Goal: Communication & Community: Answer question/provide support

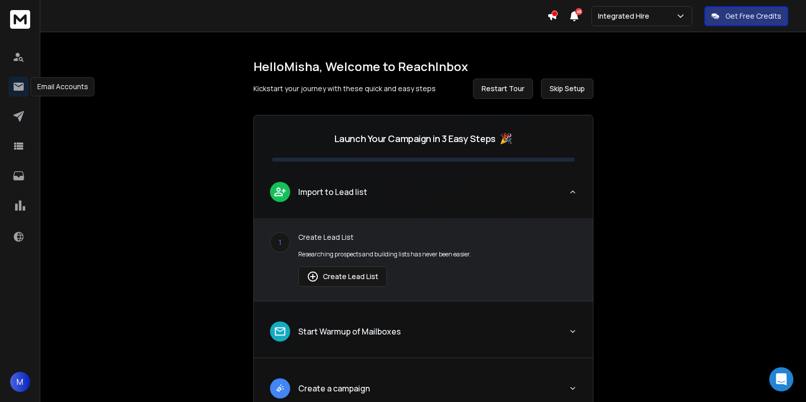
click at [17, 89] on icon at bounding box center [19, 87] width 10 height 8
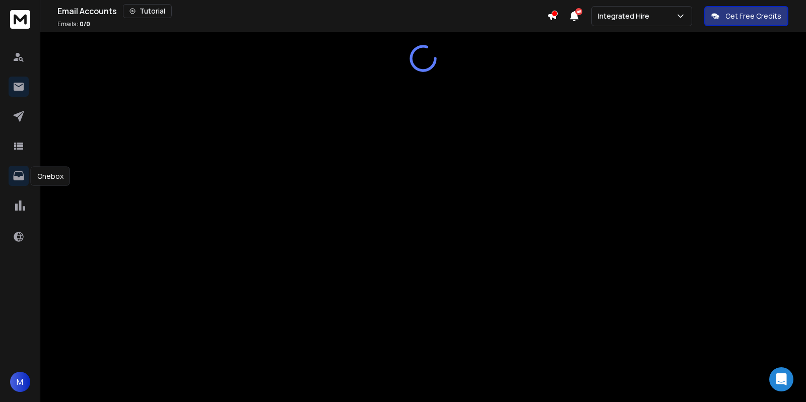
click at [16, 175] on icon at bounding box center [19, 176] width 12 height 12
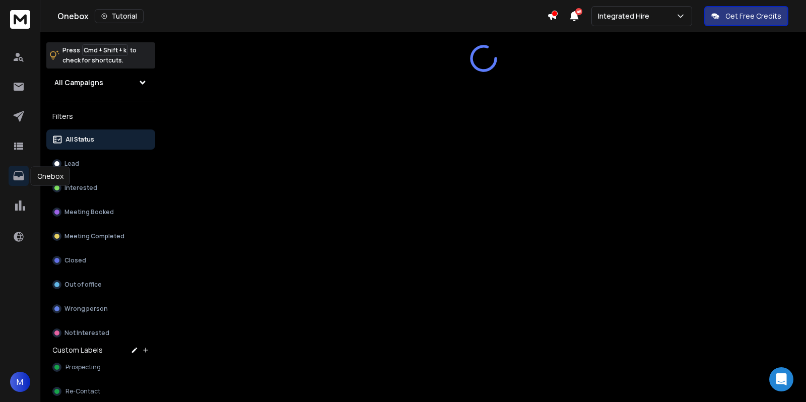
click at [20, 176] on icon at bounding box center [18, 175] width 11 height 9
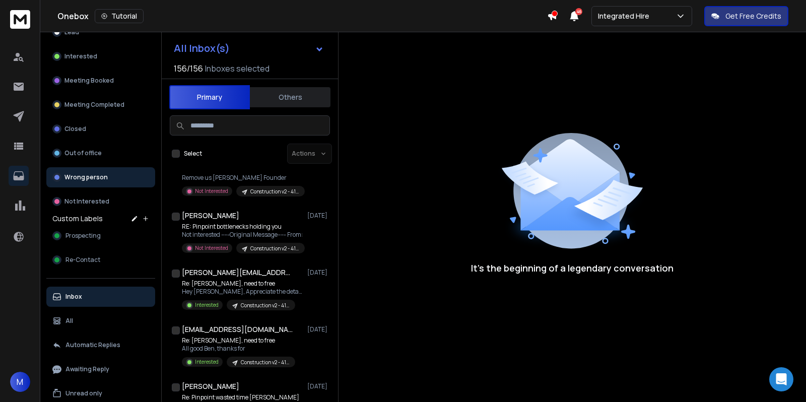
scroll to position [118, 0]
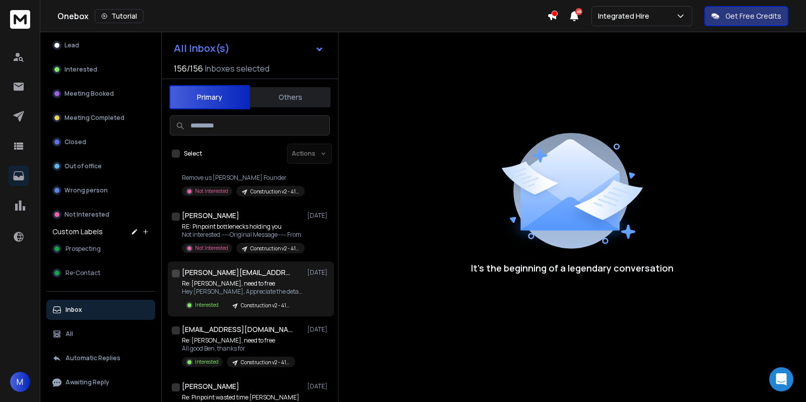
click at [234, 280] on p "Re: [PERSON_NAME], need to free" at bounding box center [242, 284] width 121 height 8
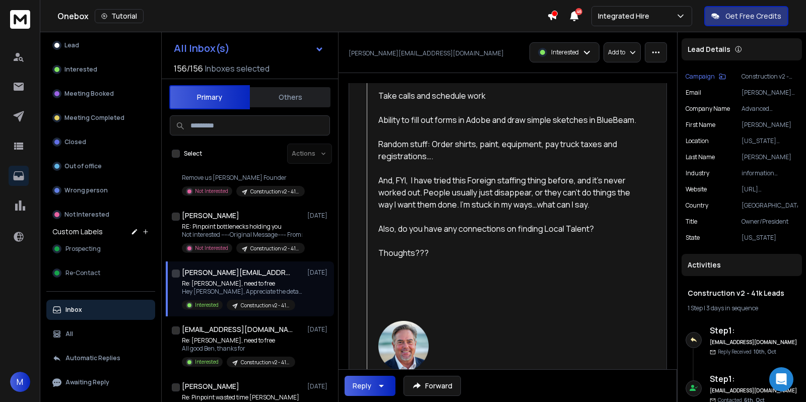
scroll to position [631, 0]
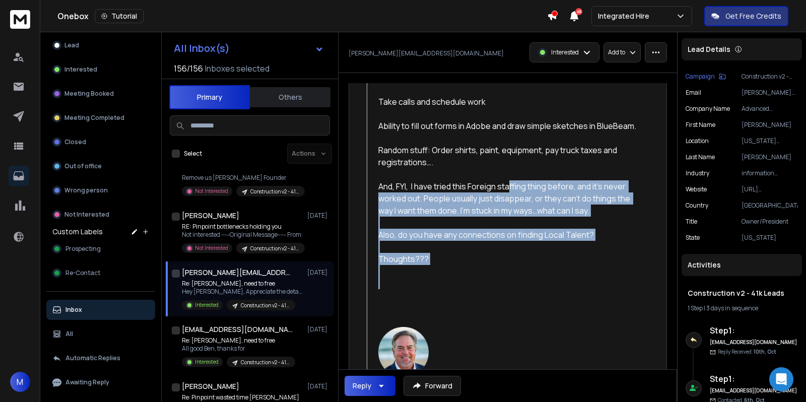
drag, startPoint x: 510, startPoint y: 275, endPoint x: 510, endPoint y: 186, distance: 88.2
click at [510, 186] on div "And, FYI, I have tried this Foreign staffing thing before, and it’s never worke…" at bounding box center [511, 198] width 267 height 36
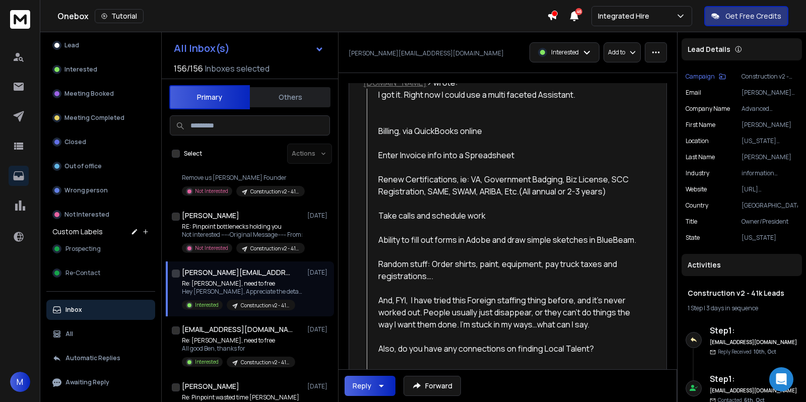
scroll to position [539, 0]
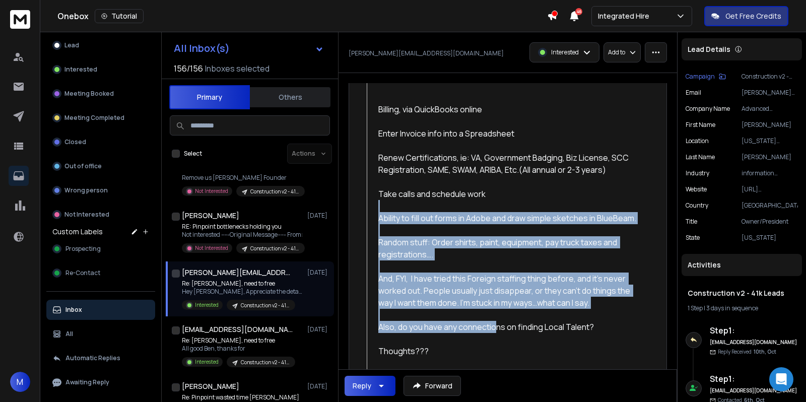
drag, startPoint x: 494, startPoint y: 323, endPoint x: 493, endPoint y: 205, distance: 118.4
click at [493, 205] on div at bounding box center [511, 206] width 267 height 12
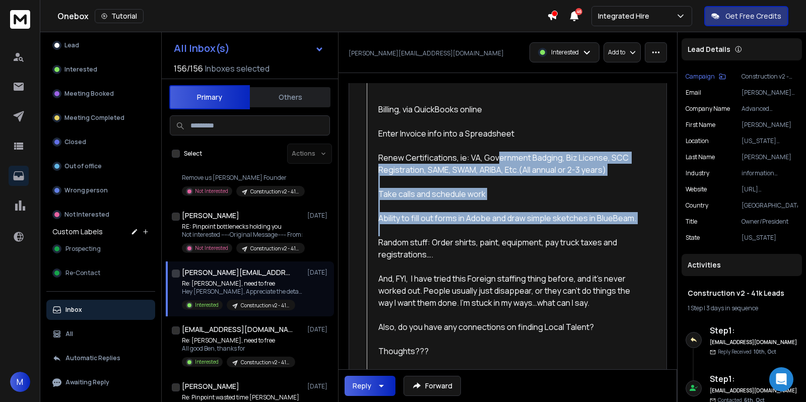
drag, startPoint x: 499, startPoint y: 154, endPoint x: 499, endPoint y: 297, distance: 143.1
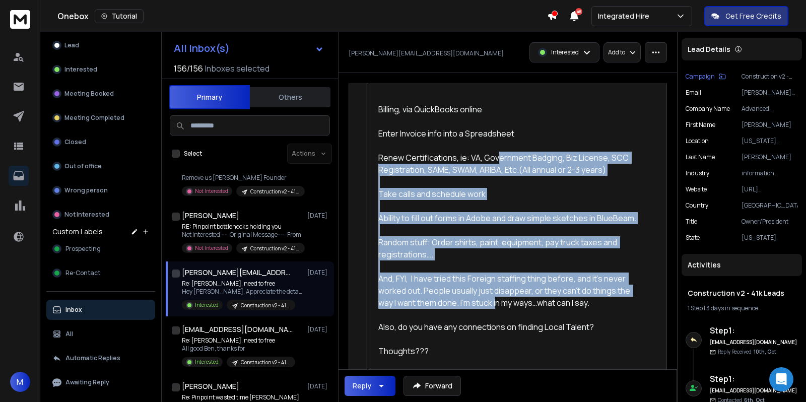
click at [499, 297] on div "And, FYI, I have tried this Foreign staffing thing before, and it’s never worke…" at bounding box center [511, 291] width 267 height 36
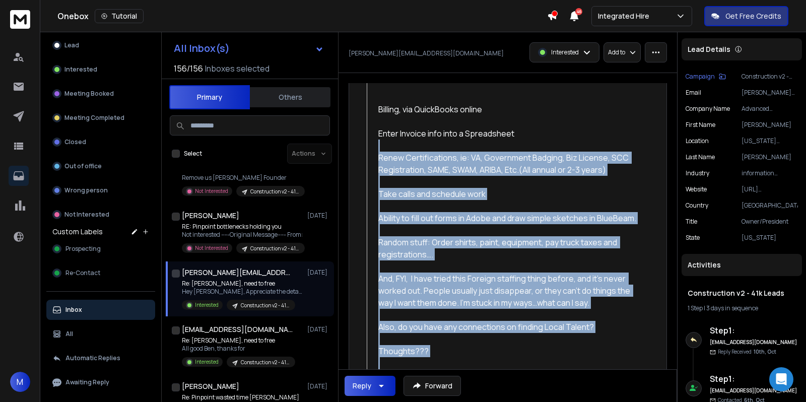
drag, startPoint x: 491, startPoint y: 358, endPoint x: 497, endPoint y: 140, distance: 218.8
click at [497, 140] on div at bounding box center [511, 146] width 267 height 12
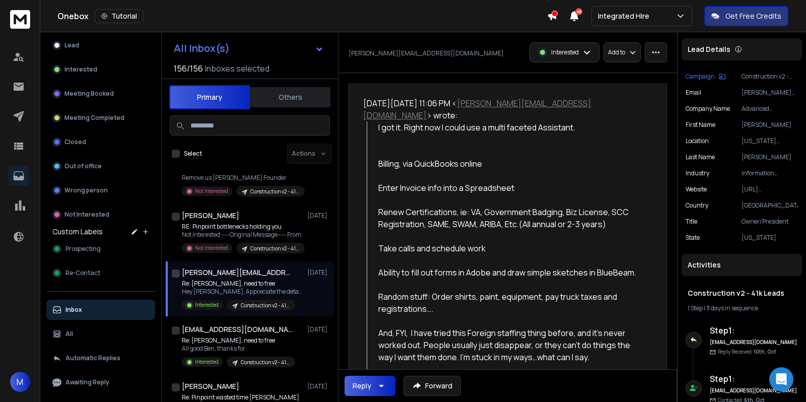
scroll to position [487, 0]
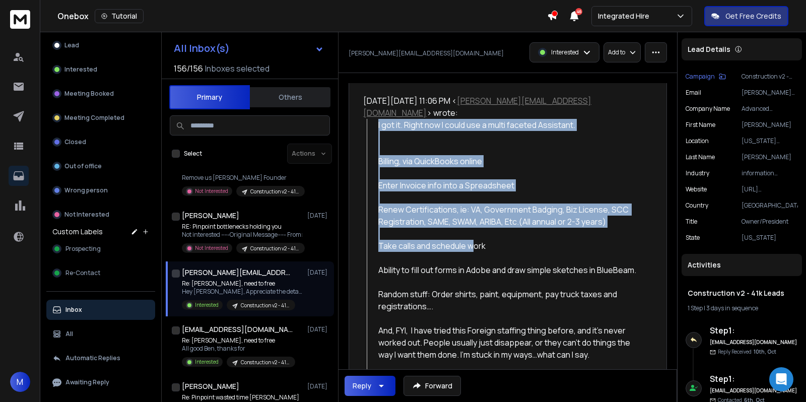
drag, startPoint x: 377, startPoint y: 119, endPoint x: 475, endPoint y: 248, distance: 161.8
click at [475, 248] on div "Take calls and schedule work" at bounding box center [511, 246] width 267 height 12
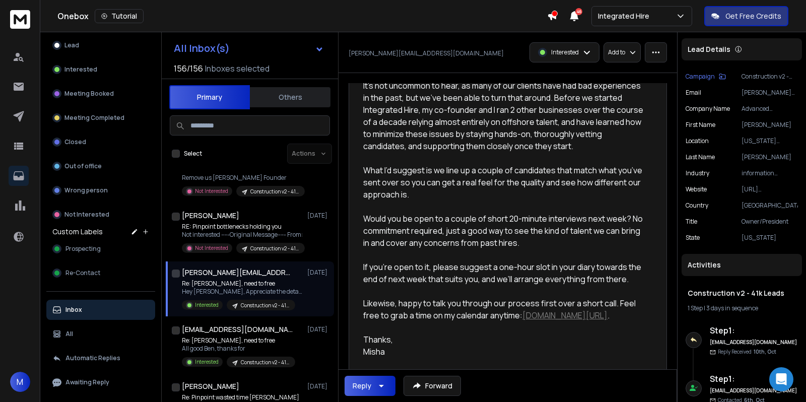
scroll to position [191, 0]
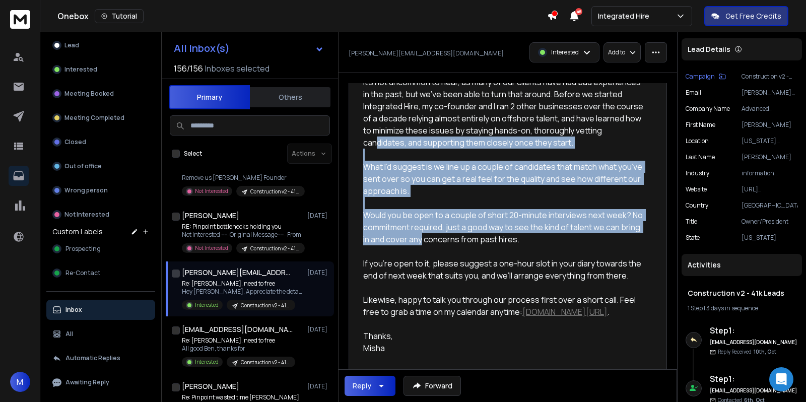
drag, startPoint x: 406, startPoint y: 140, endPoint x: 447, endPoint y: 246, distance: 113.9
click at [447, 246] on div at bounding box center [503, 251] width 281 height 12
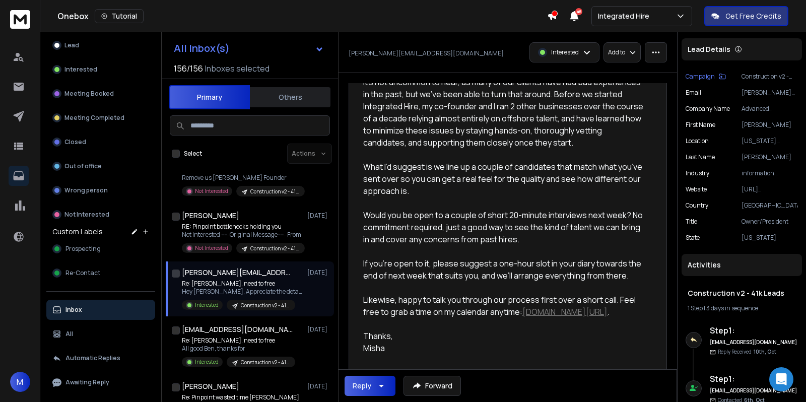
drag, startPoint x: 464, startPoint y: 275, endPoint x: 450, endPoint y: 153, distance: 123.3
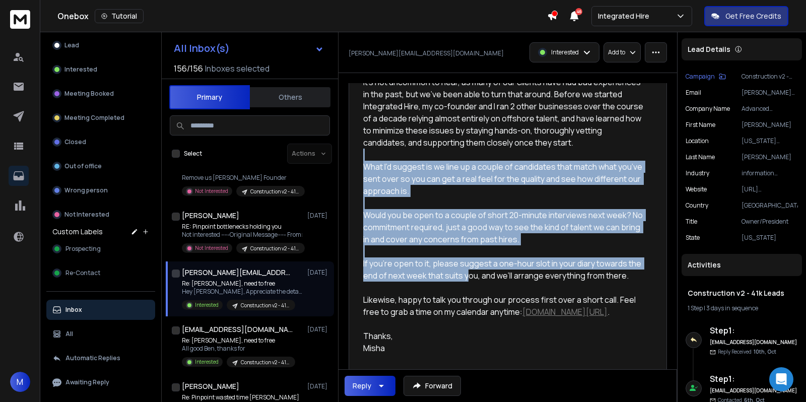
drag, startPoint x: 450, startPoint y: 153, endPoint x: 467, endPoint y: 276, distance: 124.6
click at [467, 277] on div "If you’re open to it, please suggest a one-hour slot in your diary towards the …" at bounding box center [503, 269] width 281 height 24
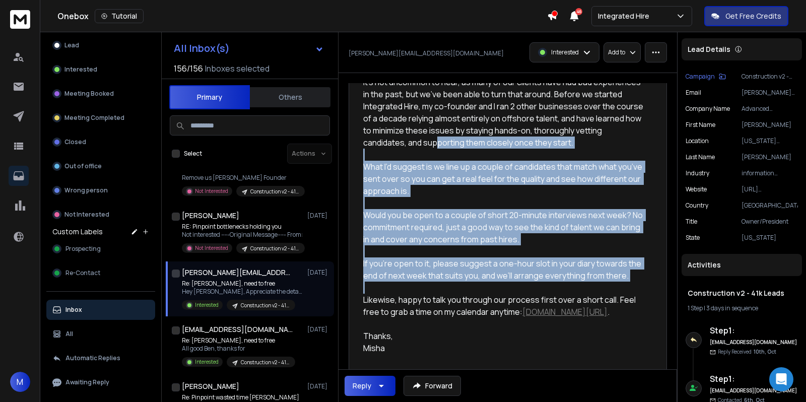
drag, startPoint x: 480, startPoint y: 290, endPoint x: 463, endPoint y: 141, distance: 149.6
click at [463, 141] on div "I completely understand your concerns and past issues with offshore hiring. It’…" at bounding box center [503, 106] width 281 height 85
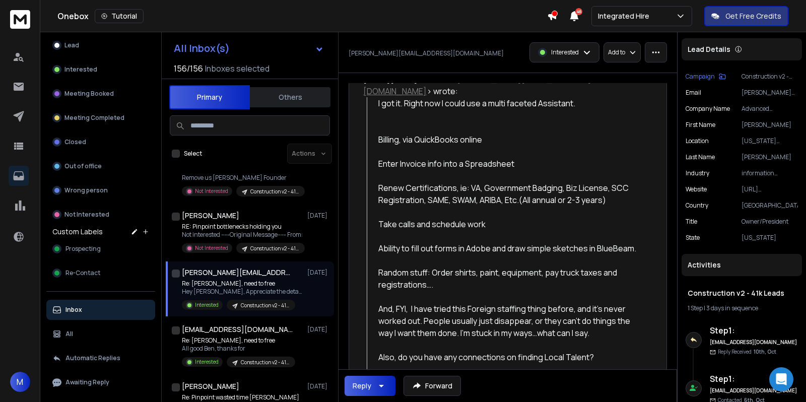
scroll to position [498, 0]
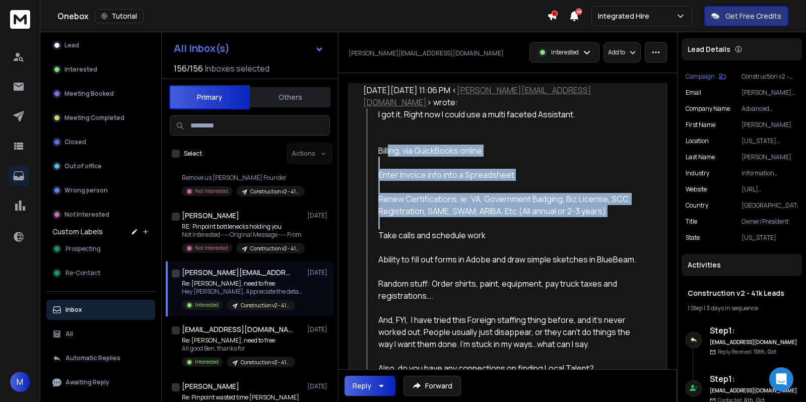
drag, startPoint x: 387, startPoint y: 149, endPoint x: 507, endPoint y: 235, distance: 147.7
click at [507, 235] on div "Take calls and schedule work" at bounding box center [511, 235] width 267 height 12
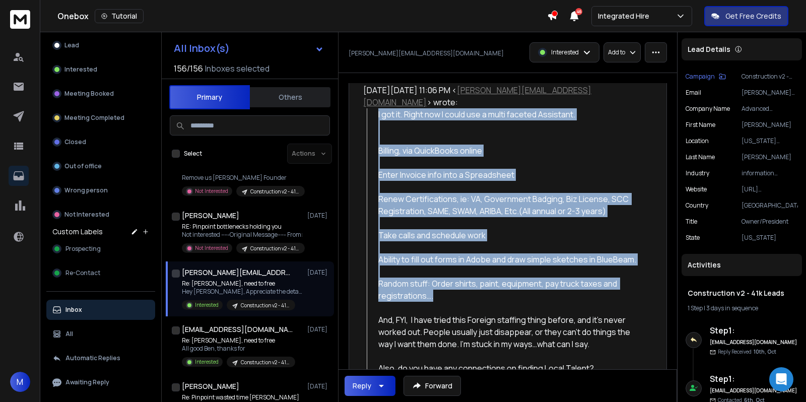
drag, startPoint x: 512, startPoint y: 290, endPoint x: 377, endPoint y: 113, distance: 222.5
drag, startPoint x: 377, startPoint y: 113, endPoint x: 524, endPoint y: 304, distance: 240.5
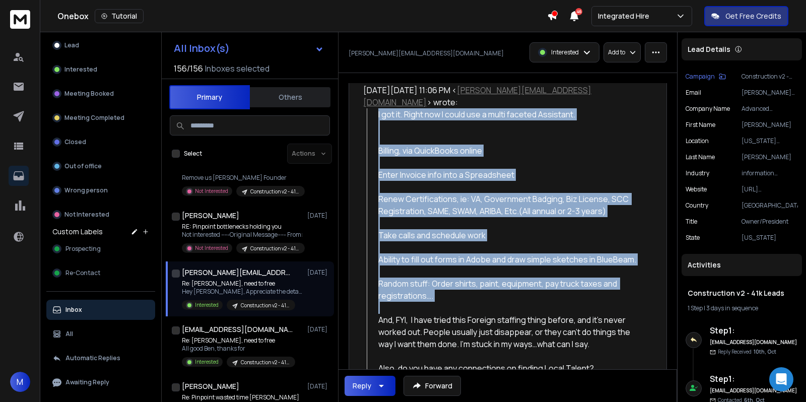
click at [524, 304] on div at bounding box center [511, 308] width 267 height 12
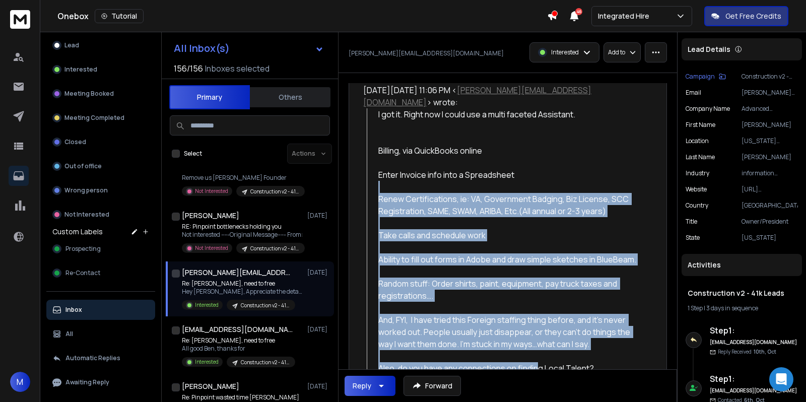
drag, startPoint x: 538, startPoint y: 361, endPoint x: 411, endPoint y: 186, distance: 216.4
click at [411, 186] on div at bounding box center [511, 187] width 267 height 12
drag, startPoint x: 411, startPoint y: 186, endPoint x: 577, endPoint y: 371, distance: 248.7
click at [577, 371] on div "[PERSON_NAME][EMAIL_ADDRESS][DOMAIN_NAME] Interested Add to Interested Add to […" at bounding box center [508, 233] width 339 height 402
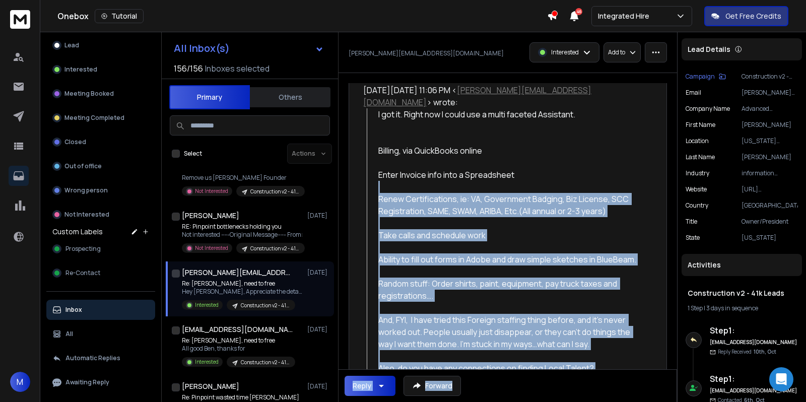
click at [577, 371] on div "Reply Forward" at bounding box center [508, 385] width 339 height 33
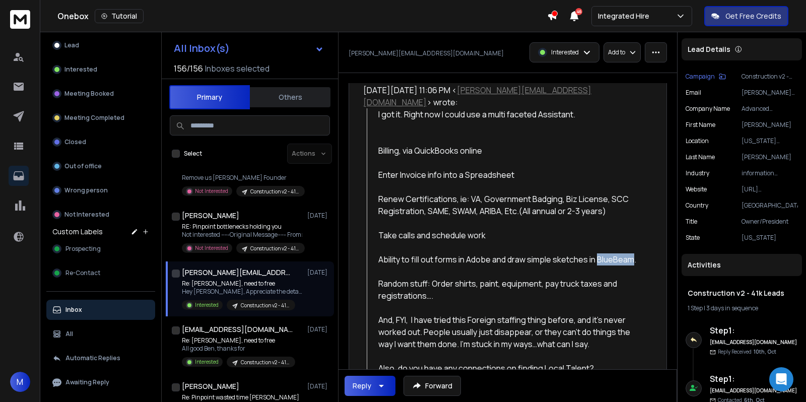
drag, startPoint x: 634, startPoint y: 256, endPoint x: 600, endPoint y: 256, distance: 34.8
click at [600, 256] on div "Ability to fill out forms in Adobe and draw simple sketches in BlueBeam." at bounding box center [511, 259] width 267 height 12
copy div "BlueBeam"
click at [527, 273] on div at bounding box center [511, 272] width 267 height 12
click at [396, 211] on div "Renew Certifications, ie: VA, Government Badging, Biz License, SCC Registration…" at bounding box center [511, 205] width 267 height 24
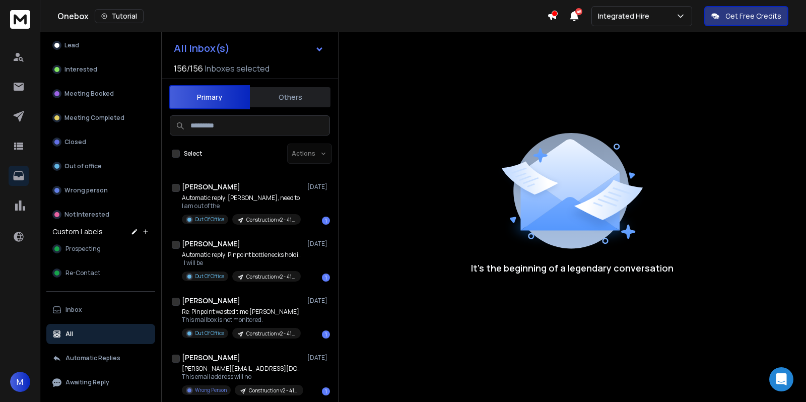
scroll to position [222, 0]
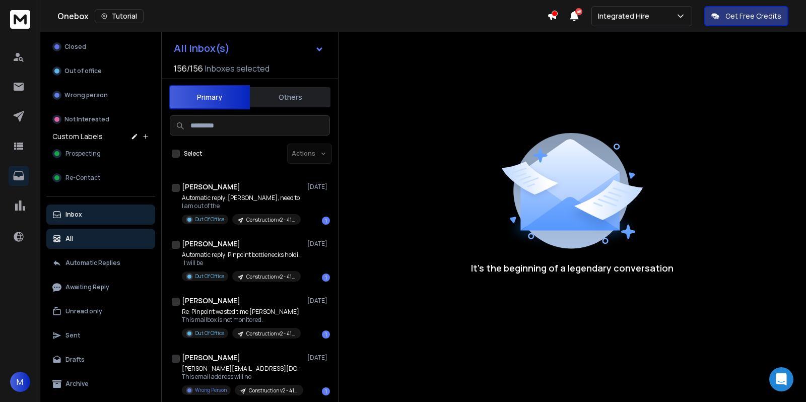
click at [108, 209] on button "Inbox" at bounding box center [100, 215] width 109 height 20
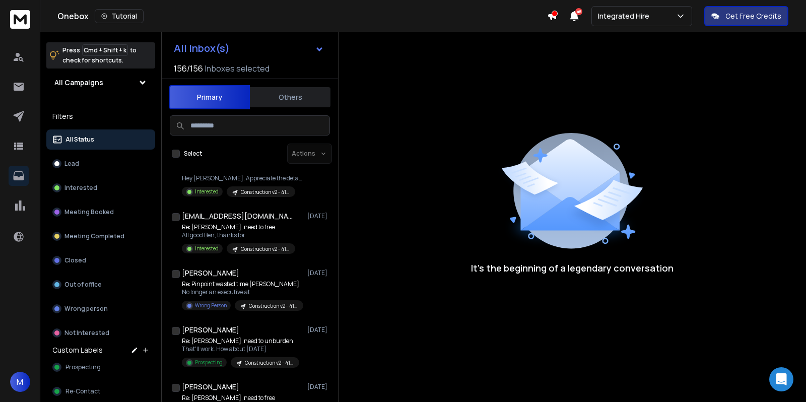
scroll to position [574, 0]
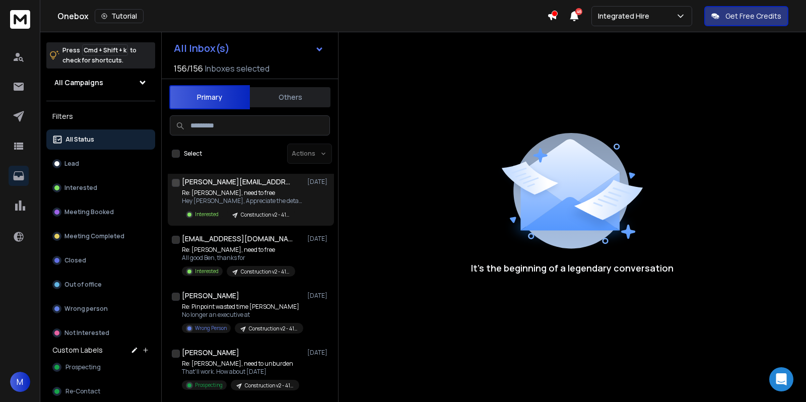
click at [238, 202] on p "Hey [PERSON_NAME], Appreciate the detail you" at bounding box center [242, 201] width 121 height 8
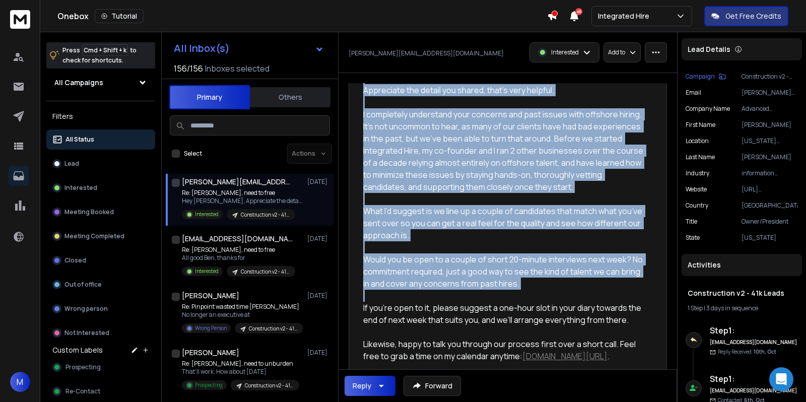
drag, startPoint x: 364, startPoint y: 210, endPoint x: 422, endPoint y: 291, distance: 99.7
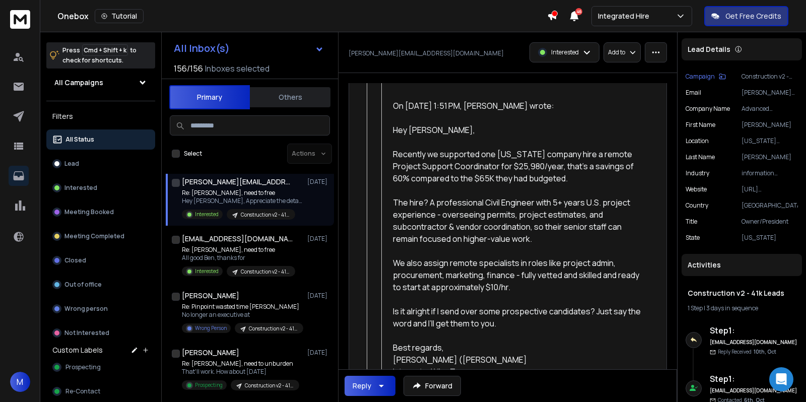
scroll to position [2091, 0]
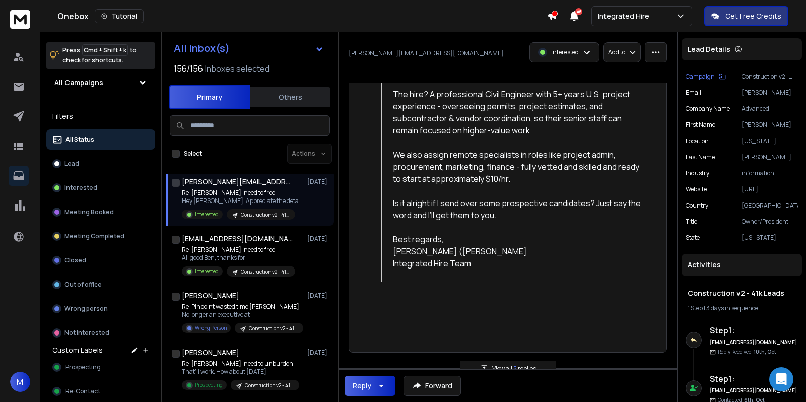
copy div "Lor Ipsu, Dolorsitam con adipis eli seddoe, temp’i utla etdolor. M aliquaenim a…"
click at [401, 201] on div "Hey [PERSON_NAME], Recently we supported one [US_STATE] company hire a remote P…" at bounding box center [518, 143] width 251 height 254
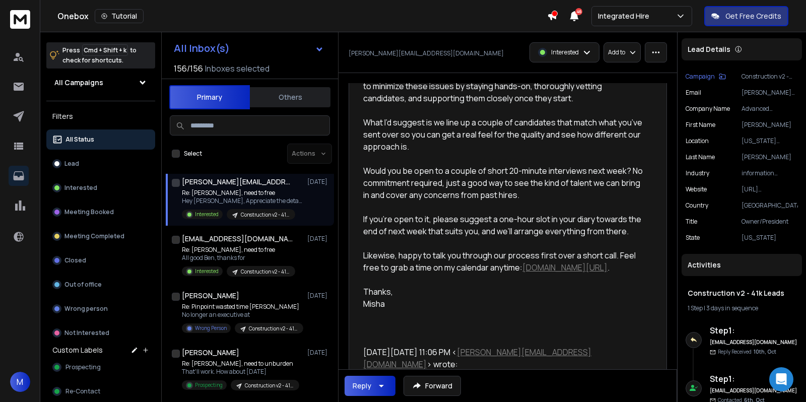
scroll to position [239, 0]
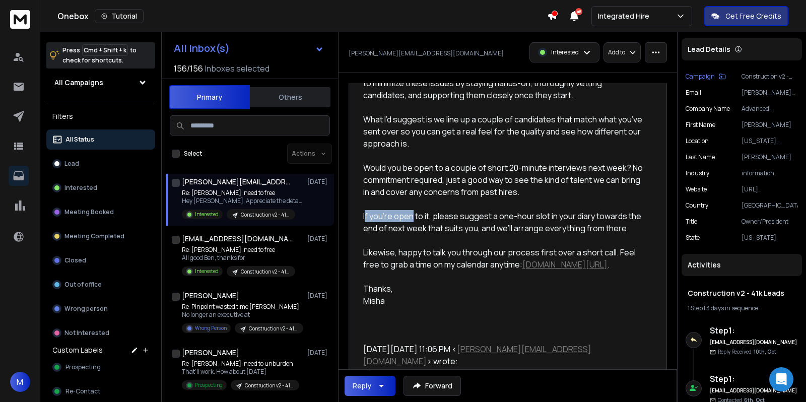
drag, startPoint x: 366, startPoint y: 212, endPoint x: 437, endPoint y: 225, distance: 72.2
click at [437, 225] on div "If you’re open to it, please suggest a one-hour slot in your diary towards the …" at bounding box center [503, 222] width 281 height 24
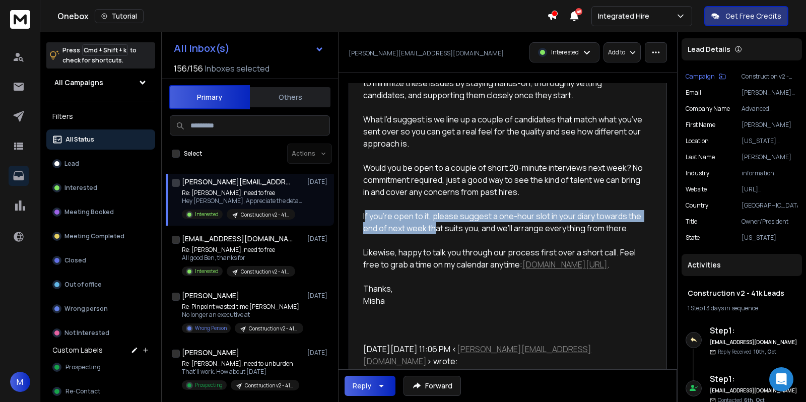
click at [437, 225] on div "If you’re open to it, please suggest a one-hour slot in your diary towards the …" at bounding box center [503, 222] width 281 height 24
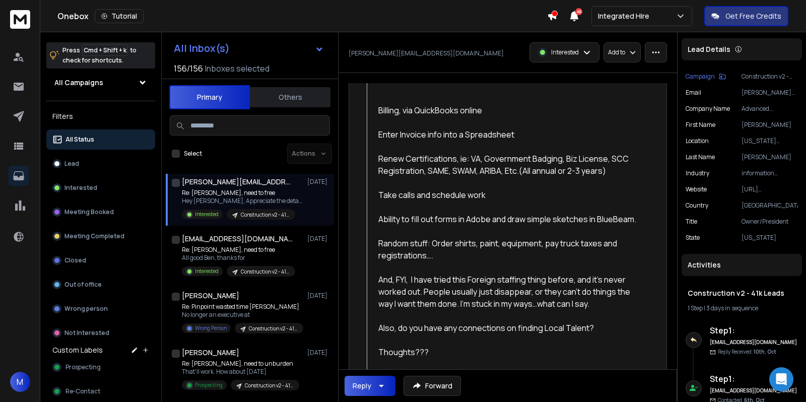
scroll to position [541, 0]
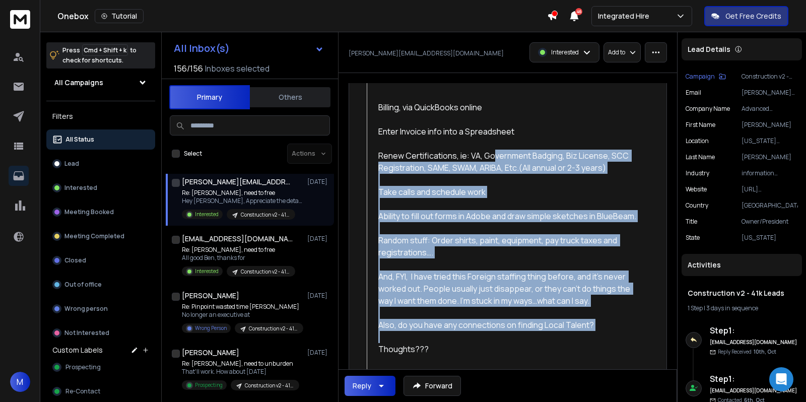
drag, startPoint x: 486, startPoint y: 338, endPoint x: 495, endPoint y: 154, distance: 184.1
click at [495, 154] on div "Renew Certifications, ie: VA, Government Badging, Biz License, SCC Registration…" at bounding box center [511, 162] width 267 height 24
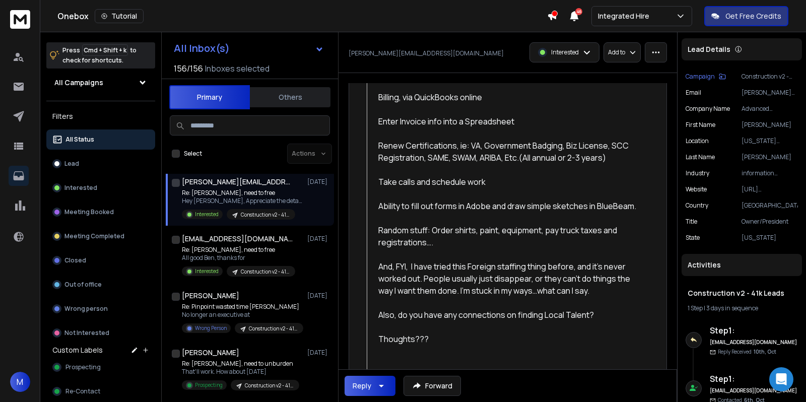
scroll to position [552, 0]
